Goal: Check status

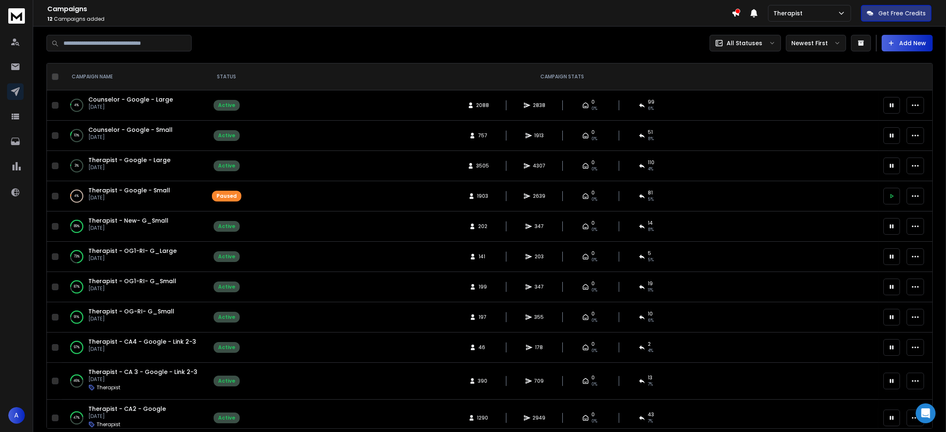
drag, startPoint x: 882, startPoint y: 200, endPoint x: 876, endPoint y: 201, distance: 5.9
click at [883, 200] on button at bounding box center [891, 196] width 17 height 17
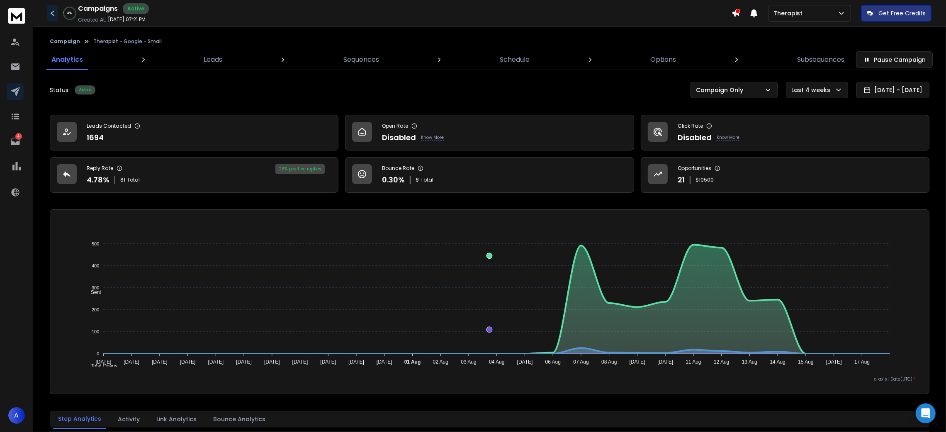
click at [53, 19] on button at bounding box center [52, 13] width 11 height 17
